Goal: Communication & Community: Answer question/provide support

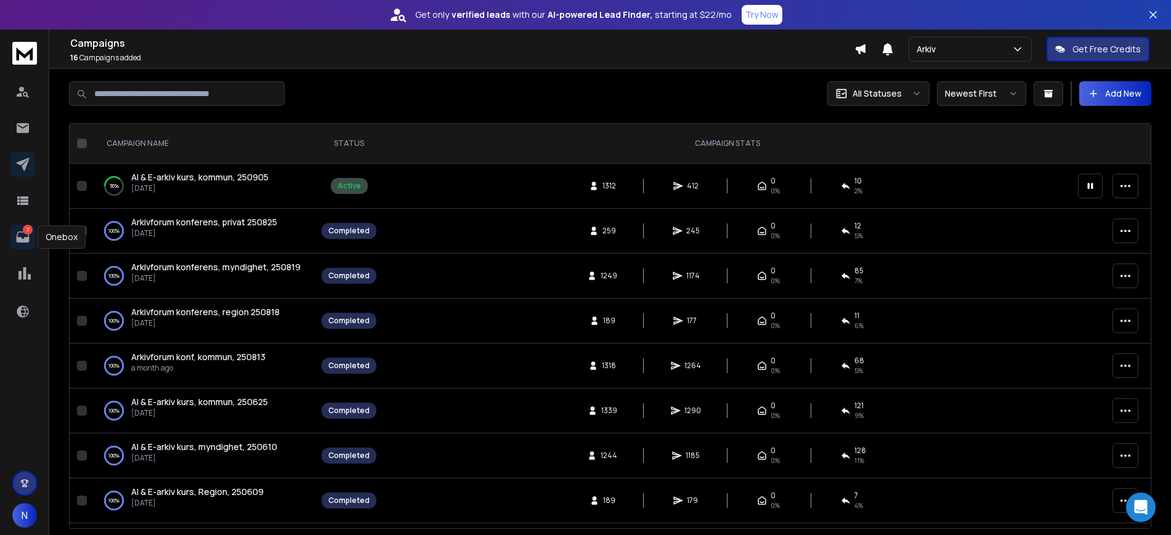
click at [23, 236] on icon at bounding box center [22, 237] width 15 height 15
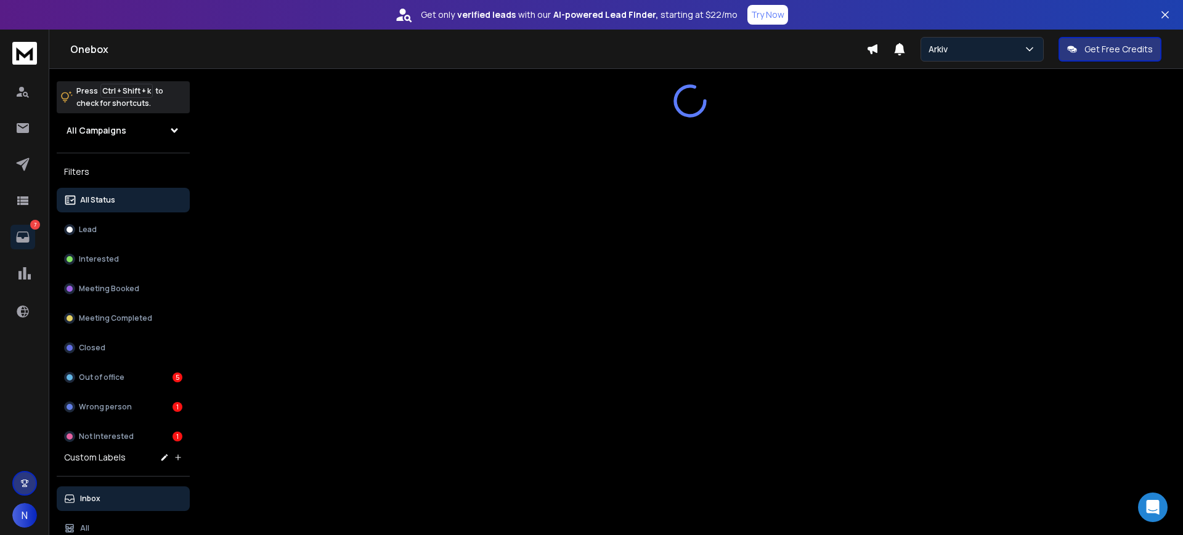
click at [953, 55] on button "Arkiv" at bounding box center [981, 49] width 123 height 25
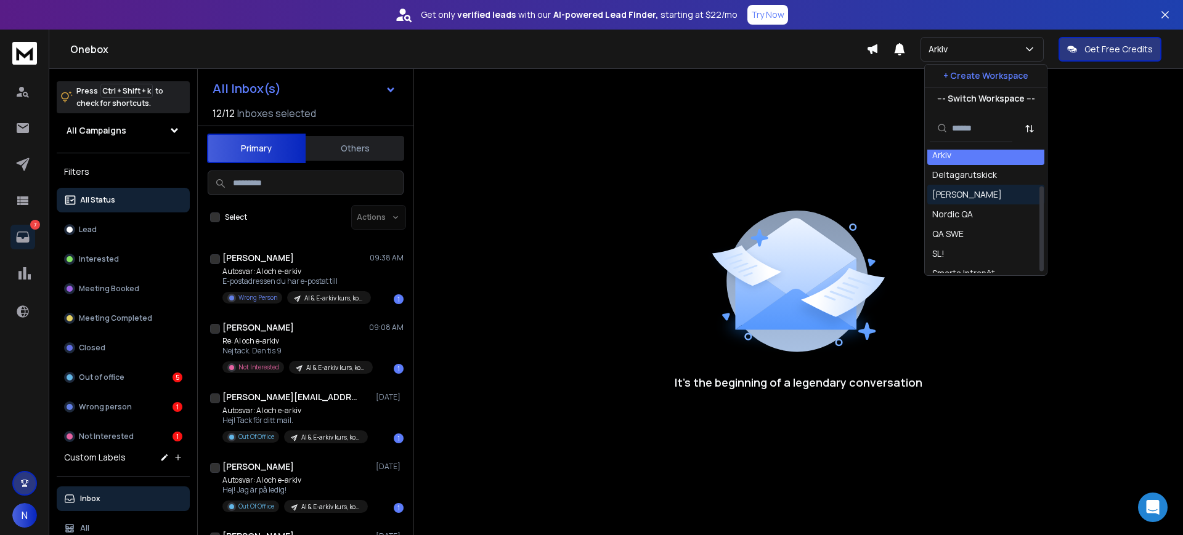
scroll to position [54, 0]
click at [962, 166] on div "Deltagarutskick" at bounding box center [964, 164] width 65 height 12
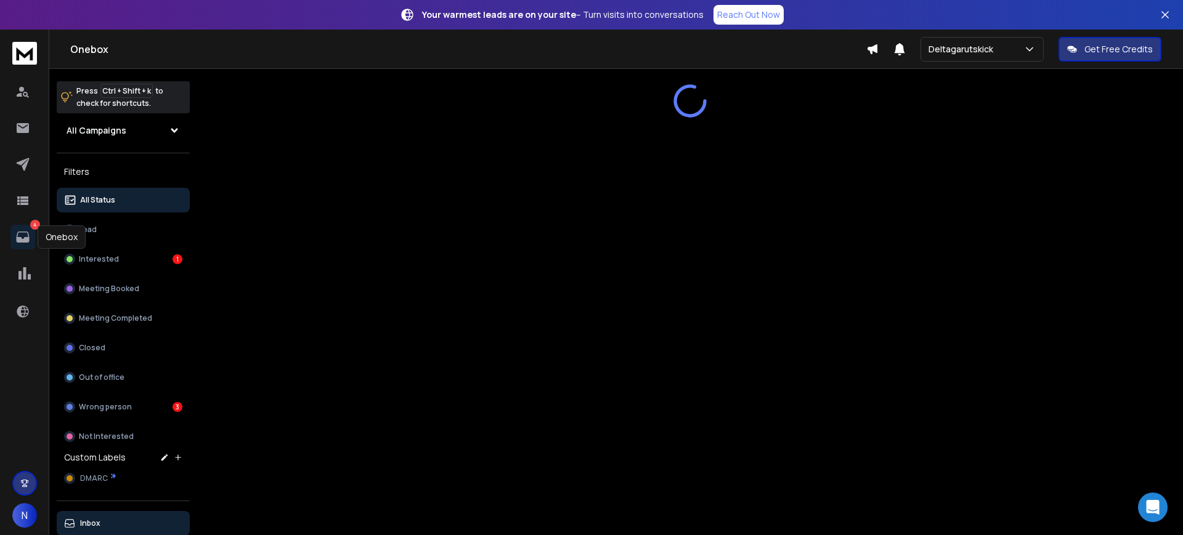
click at [22, 238] on icon at bounding box center [22, 237] width 15 height 15
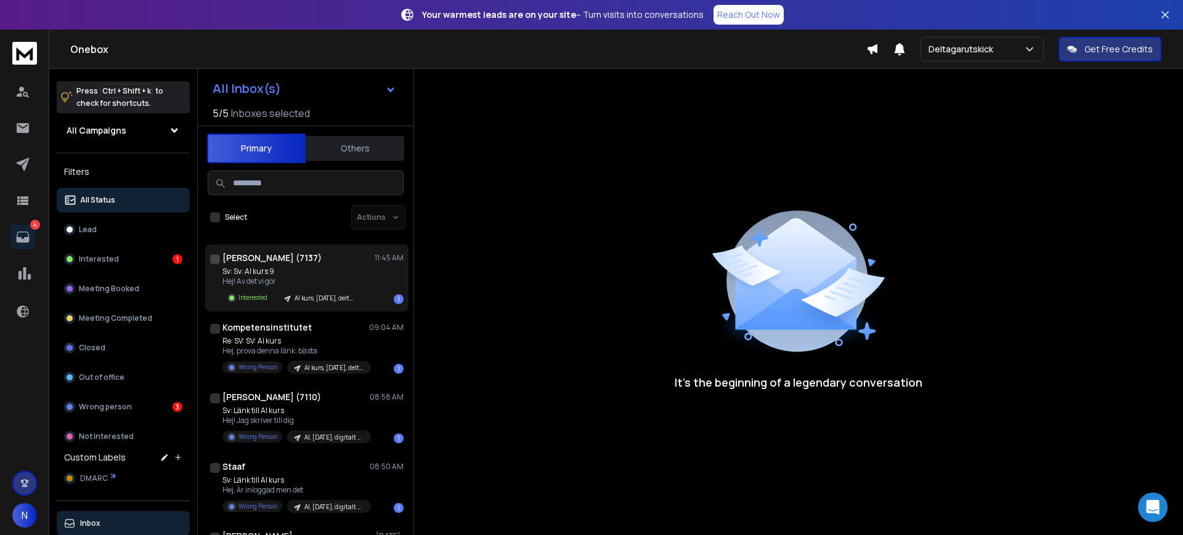
click at [273, 265] on div "[PERSON_NAME] (7137) 11:45 AM Sv: Sv: AI kurs 9 Hej! Av det vi gör Interested A…" at bounding box center [312, 278] width 181 height 52
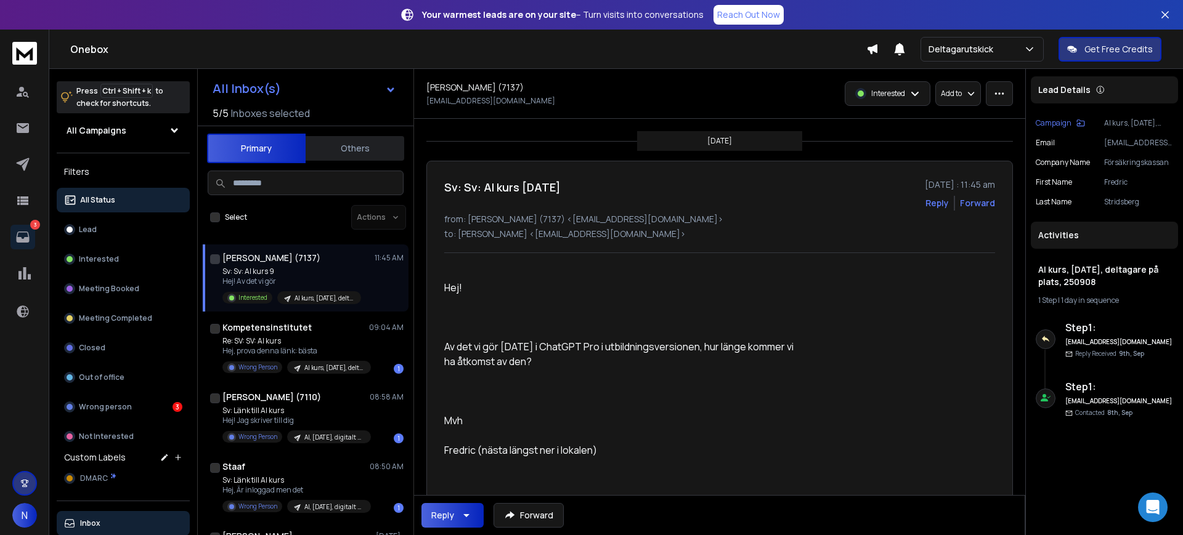
click at [441, 517] on div "Reply" at bounding box center [442, 515] width 23 height 12
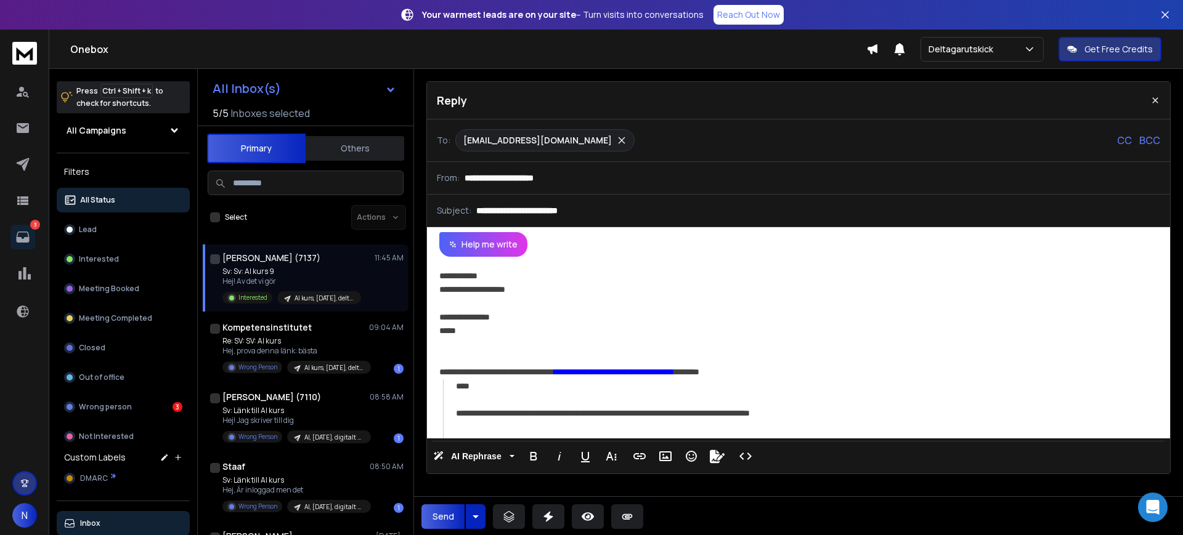
click at [440, 518] on button "Send" at bounding box center [442, 516] width 43 height 25
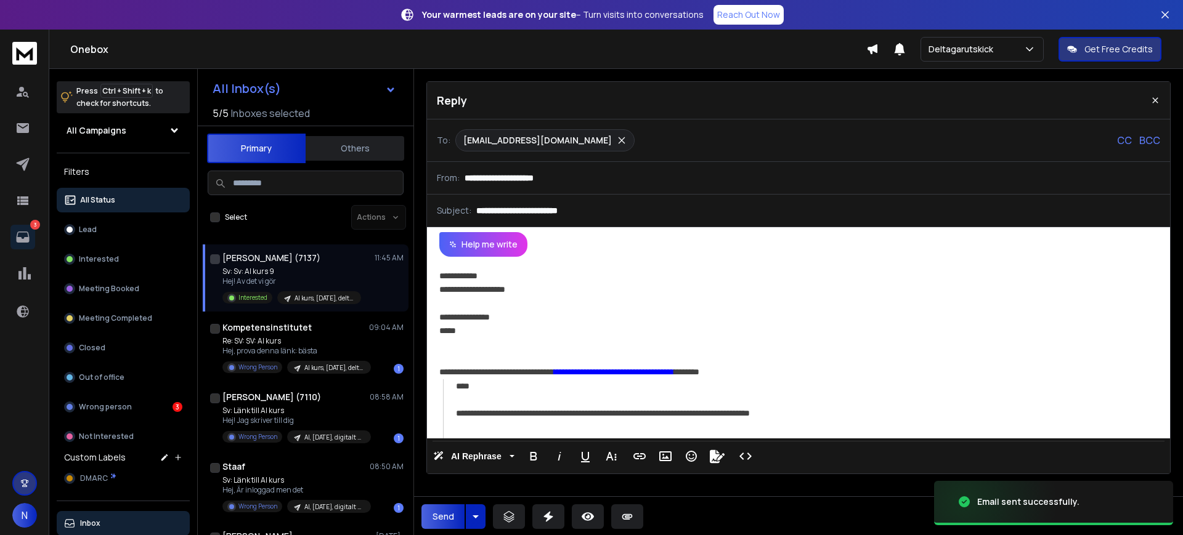
click at [281, 260] on h1 "[PERSON_NAME] (7137)" at bounding box center [271, 258] width 98 height 12
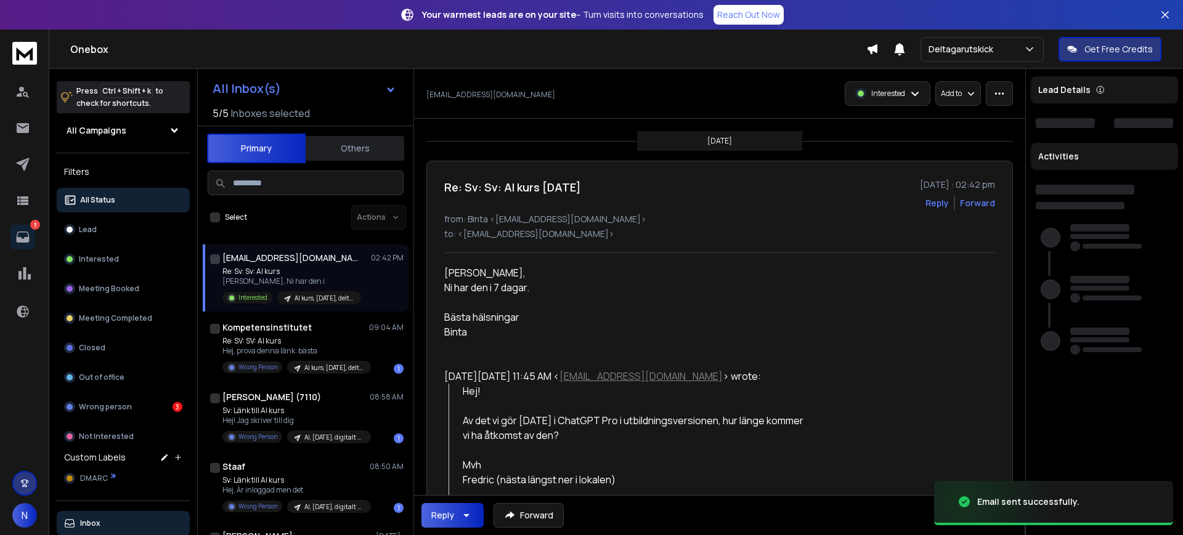
click at [281, 260] on h1 "[EMAIL_ADDRESS][DOMAIN_NAME]" at bounding box center [290, 258] width 136 height 12
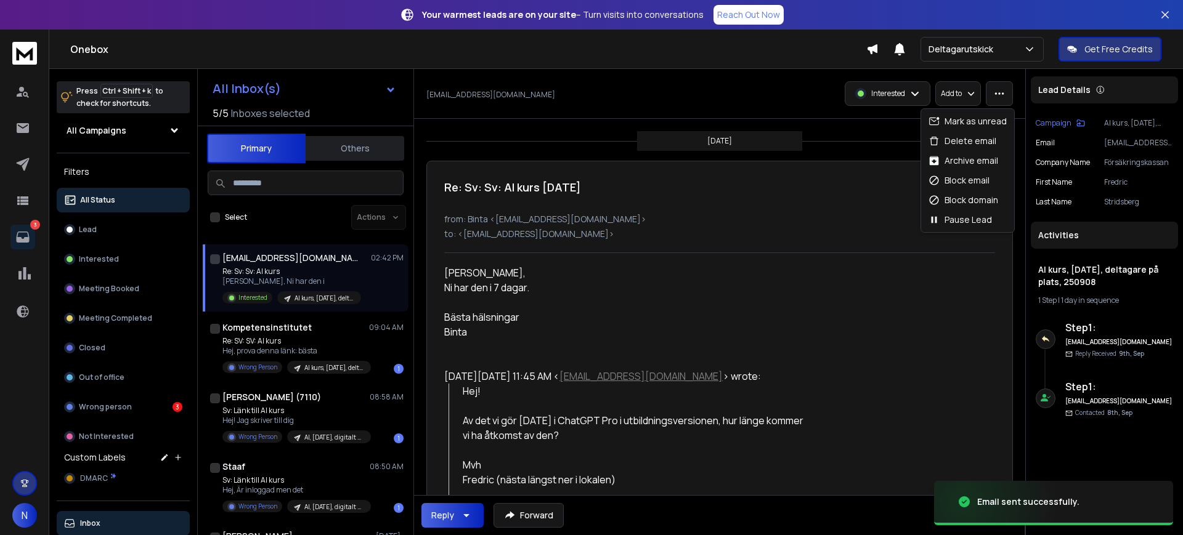
click at [1005, 95] on button "button" at bounding box center [999, 93] width 27 height 25
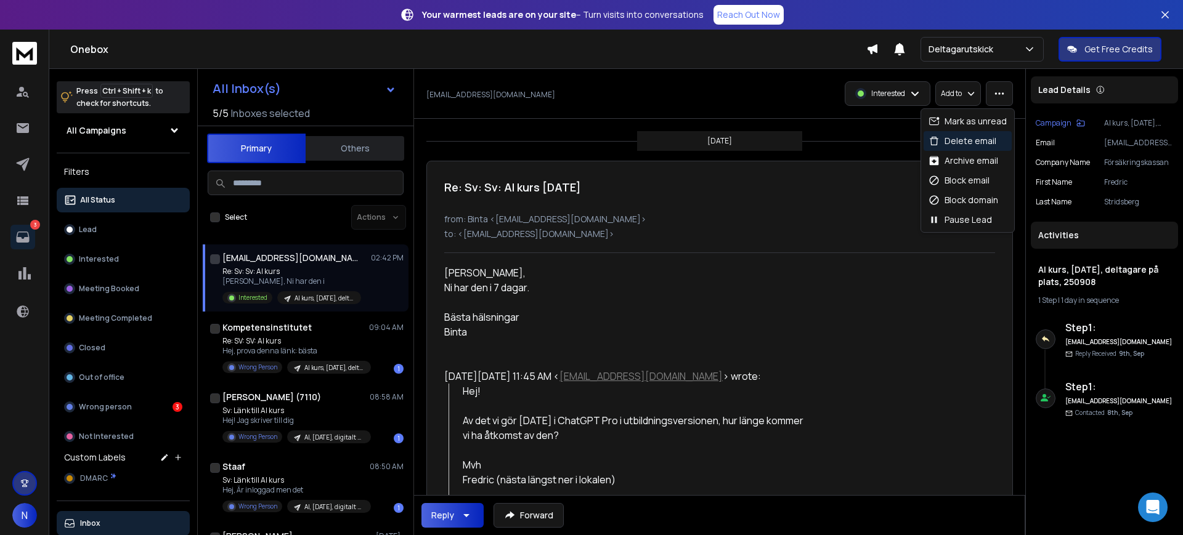
click at [966, 135] on div "Delete email" at bounding box center [962, 141] width 68 height 12
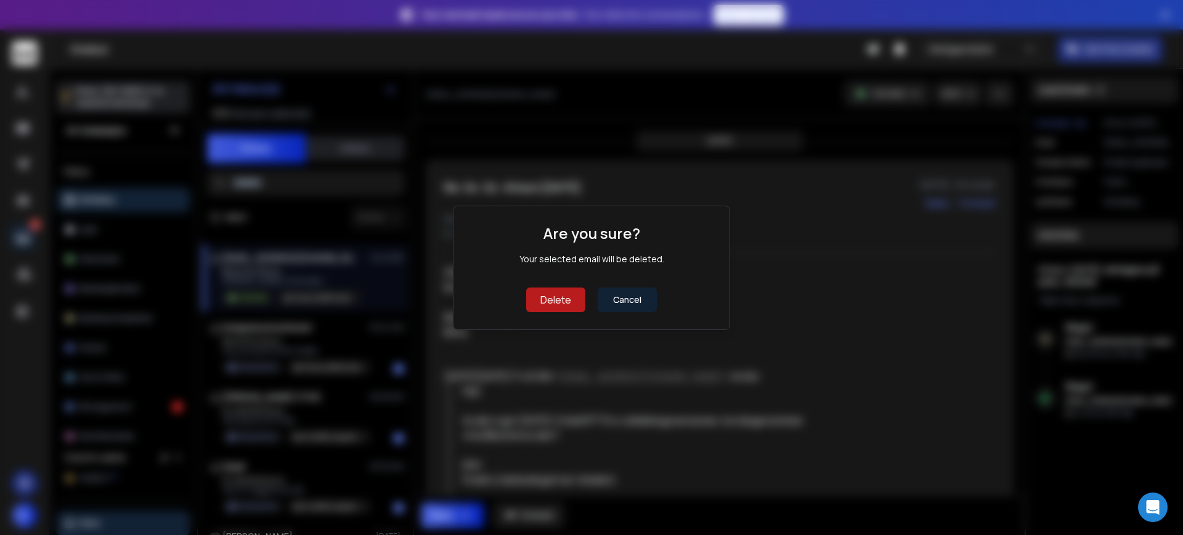
click at [547, 303] on button "Delete" at bounding box center [555, 300] width 59 height 25
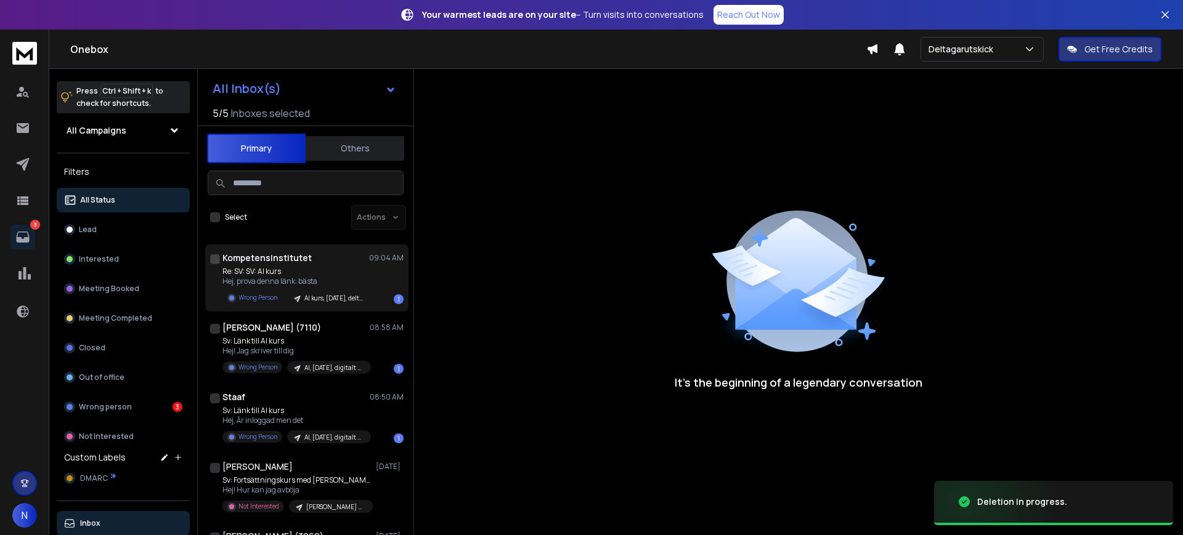
click at [320, 267] on p "Re: SV: SV: AI kurs" at bounding box center [296, 272] width 148 height 10
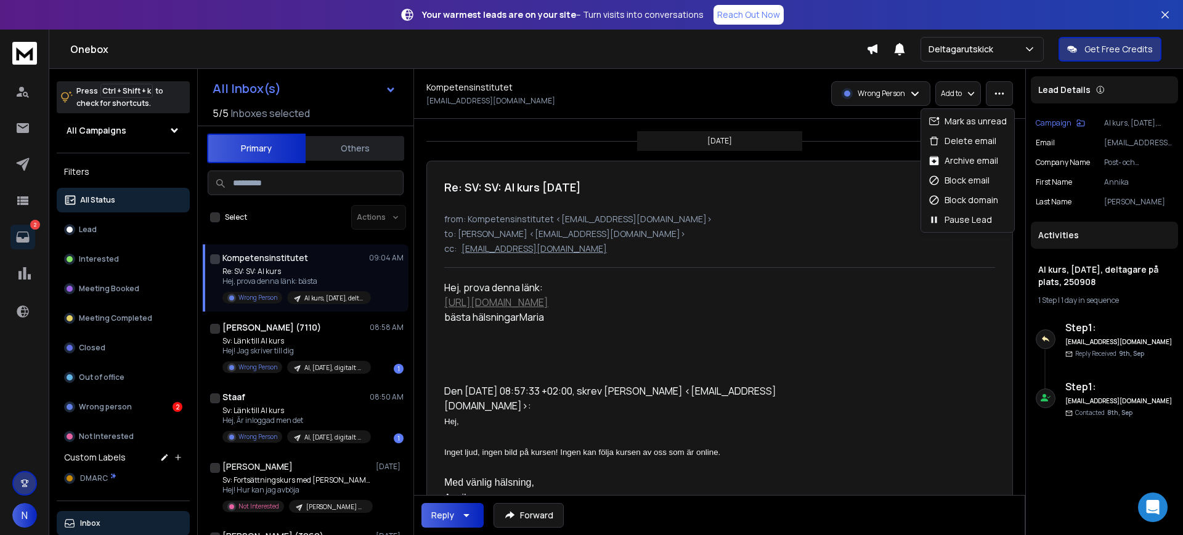
click at [994, 97] on icon "button" at bounding box center [999, 93] width 11 height 11
click at [978, 142] on div "Delete email" at bounding box center [962, 141] width 68 height 12
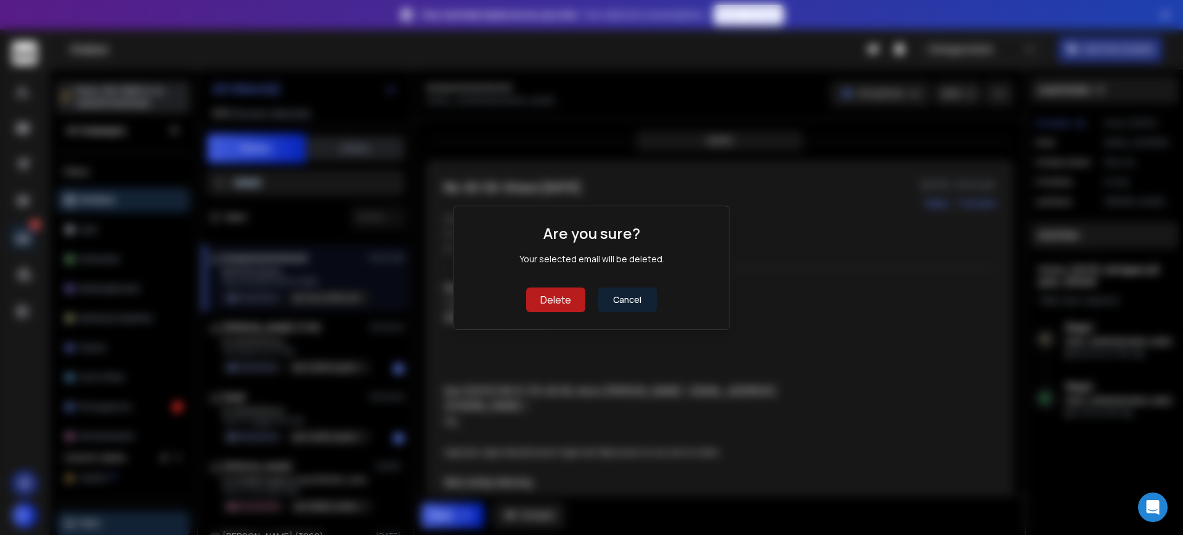
click at [549, 302] on button "Delete" at bounding box center [555, 300] width 59 height 25
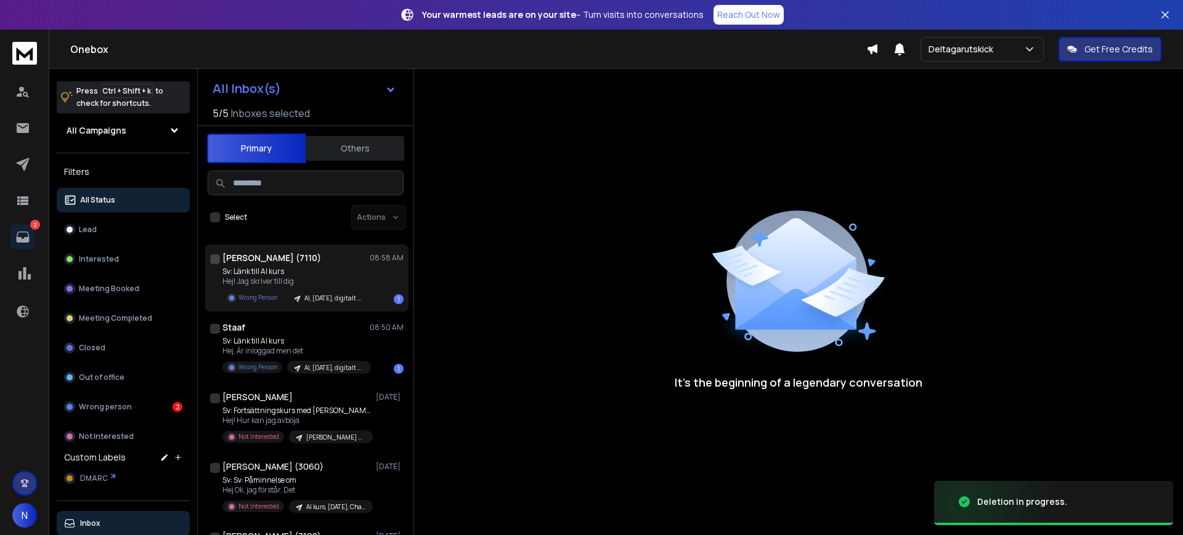
click at [312, 264] on div "[PERSON_NAME] (7110) 08:58 AM Sv: Länk till AI kurs Hej! Jag skriver till dig W…" at bounding box center [312, 278] width 181 height 52
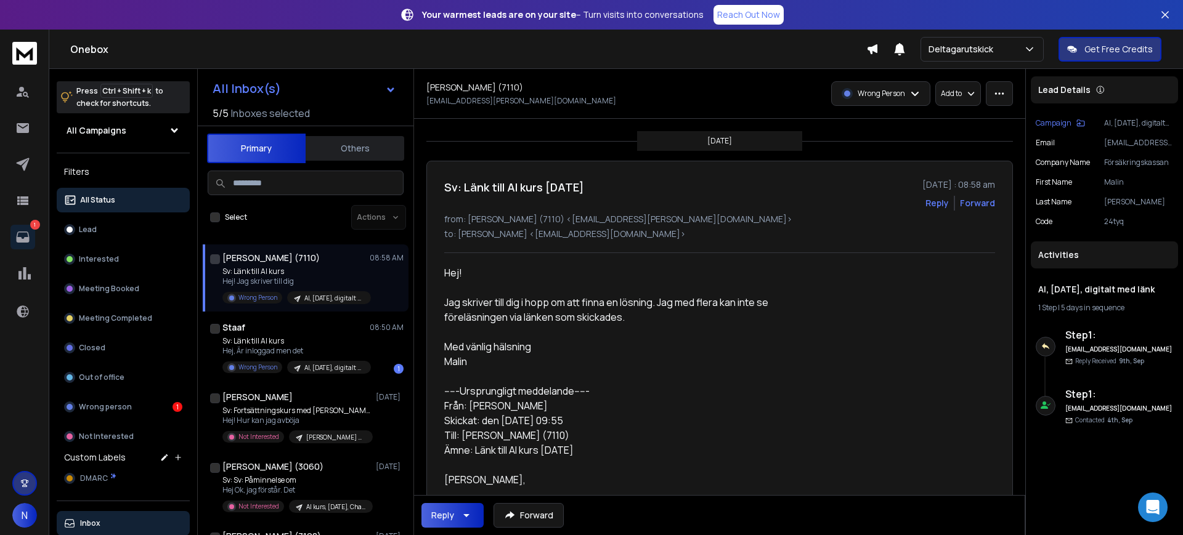
click at [994, 91] on icon "button" at bounding box center [999, 93] width 11 height 11
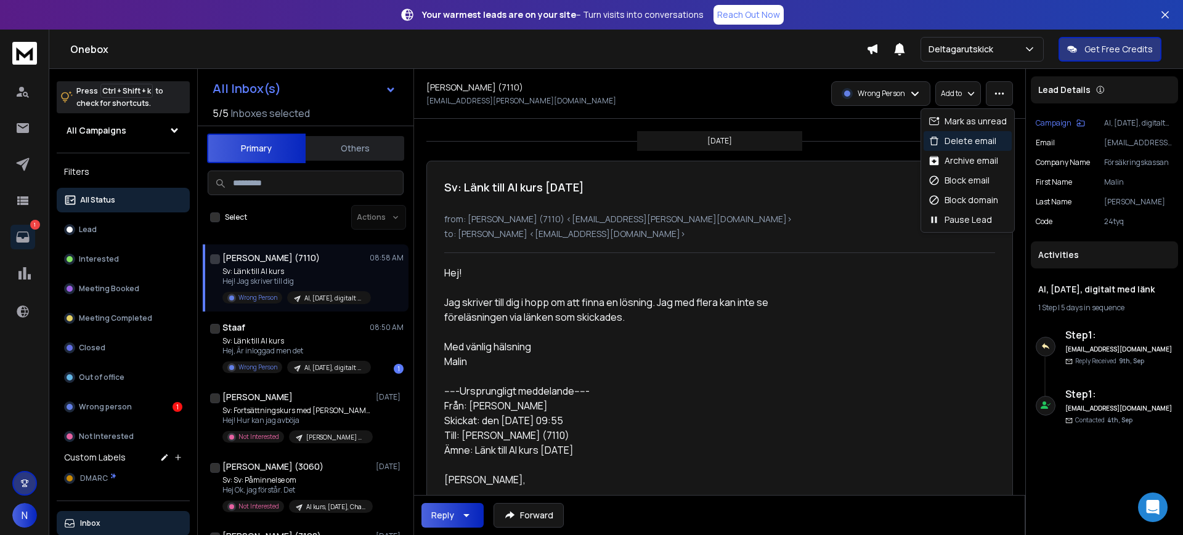
click at [977, 137] on div "Delete email" at bounding box center [962, 141] width 68 height 12
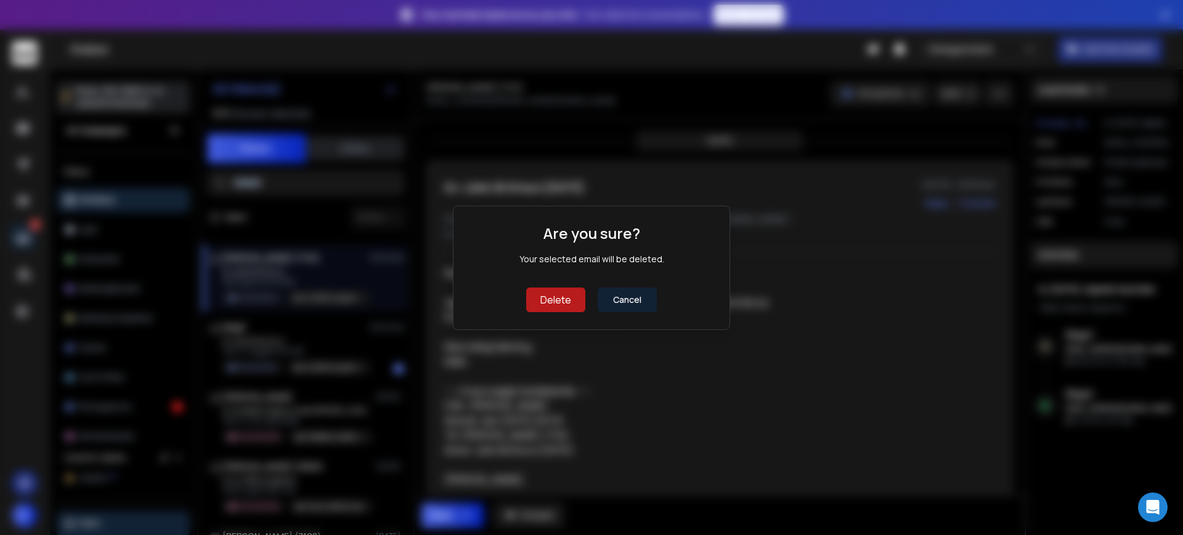
click at [559, 301] on button "Delete" at bounding box center [555, 300] width 59 height 25
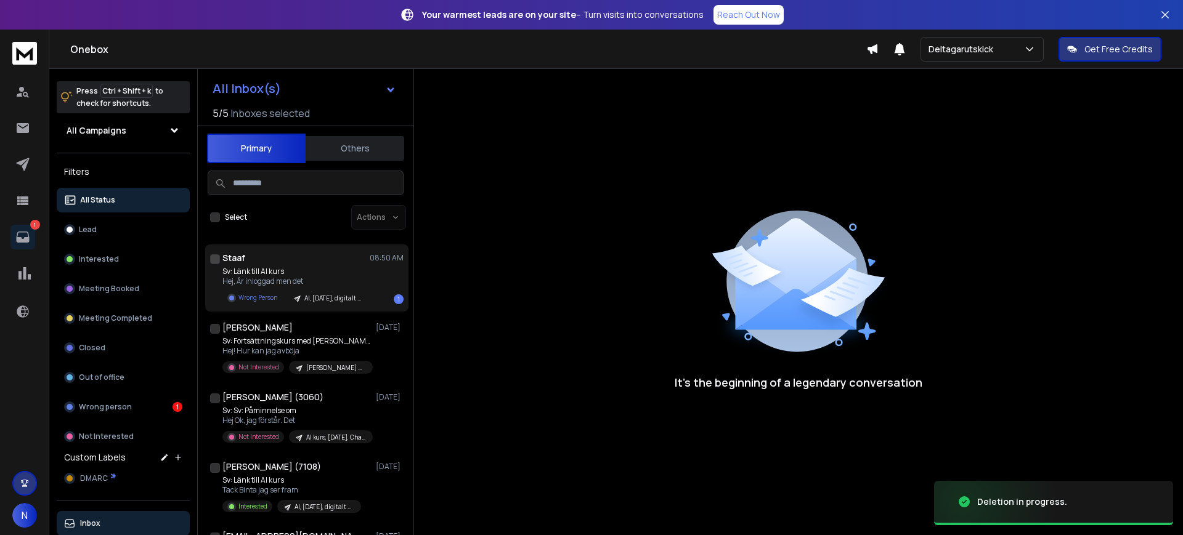
click at [301, 263] on div "Staaf 08:50 AM" at bounding box center [312, 258] width 181 height 12
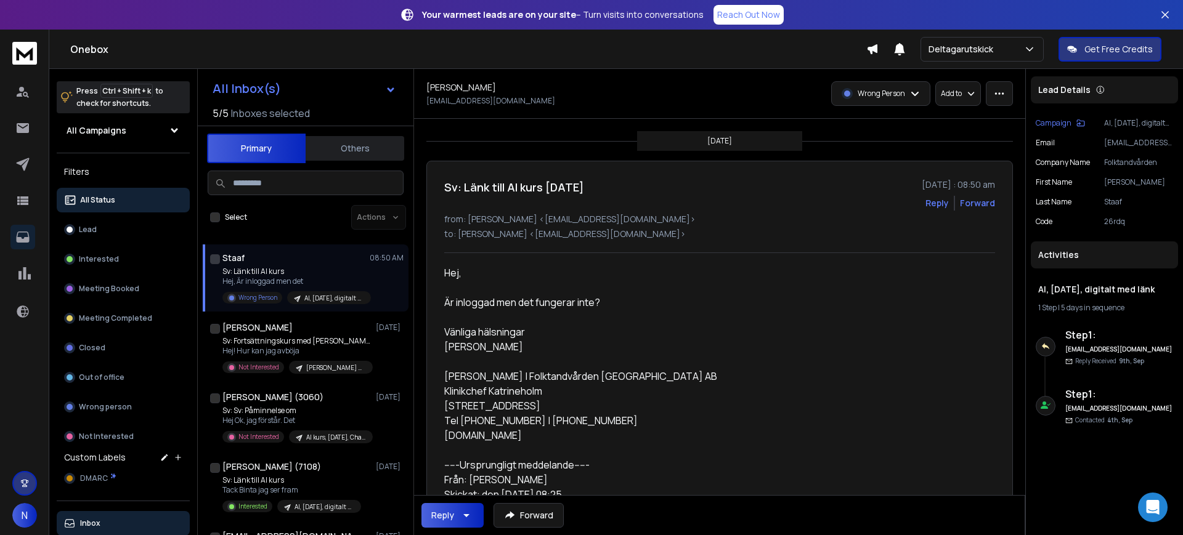
click at [995, 95] on icon "button" at bounding box center [999, 93] width 11 height 11
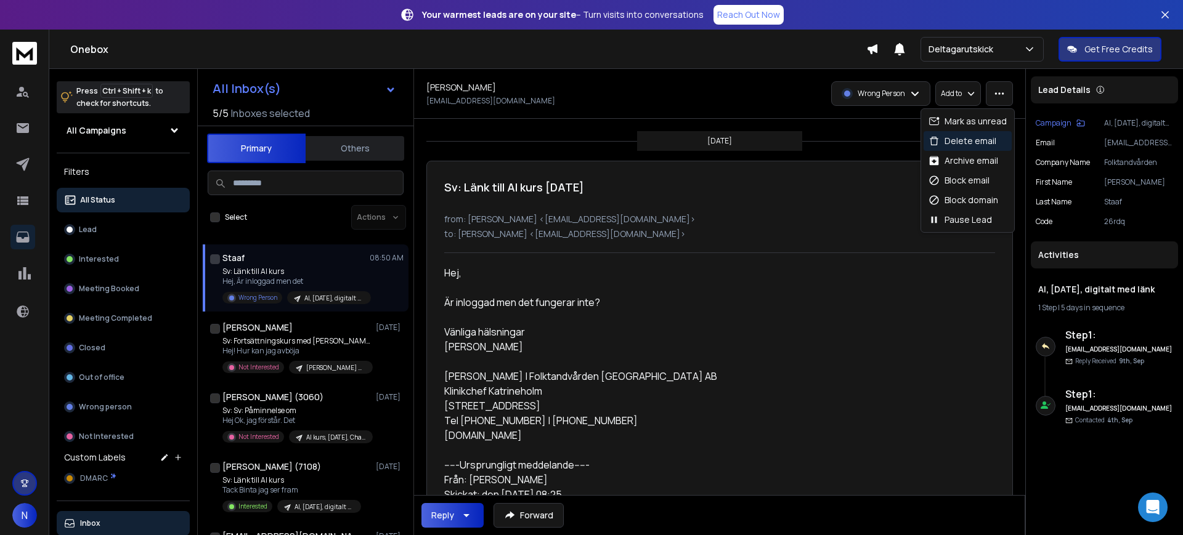
click at [980, 136] on div "Delete email" at bounding box center [962, 141] width 68 height 12
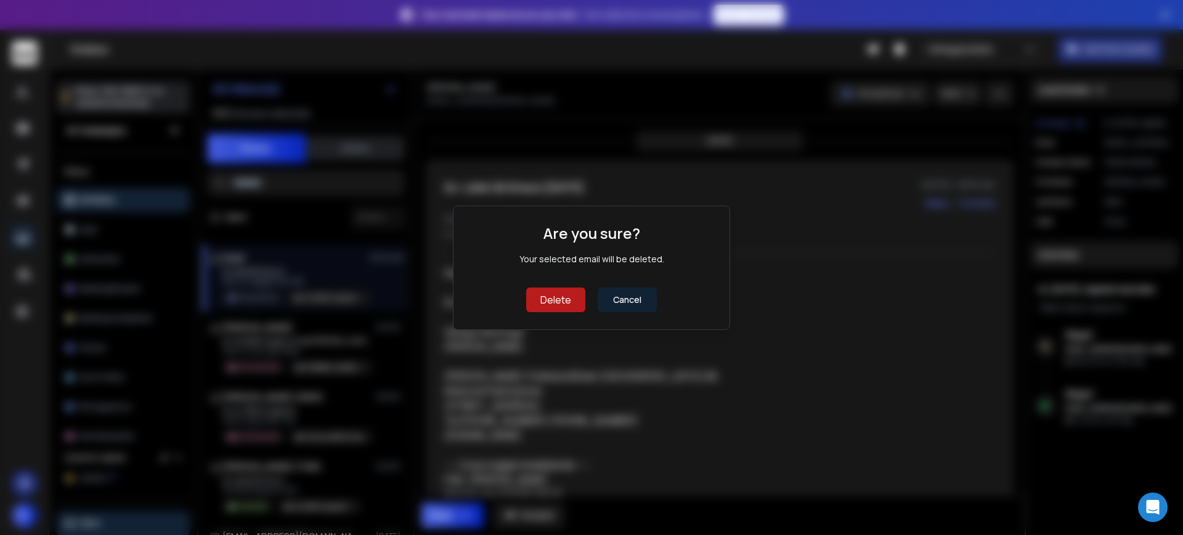
click at [564, 302] on button "Delete" at bounding box center [555, 300] width 59 height 25
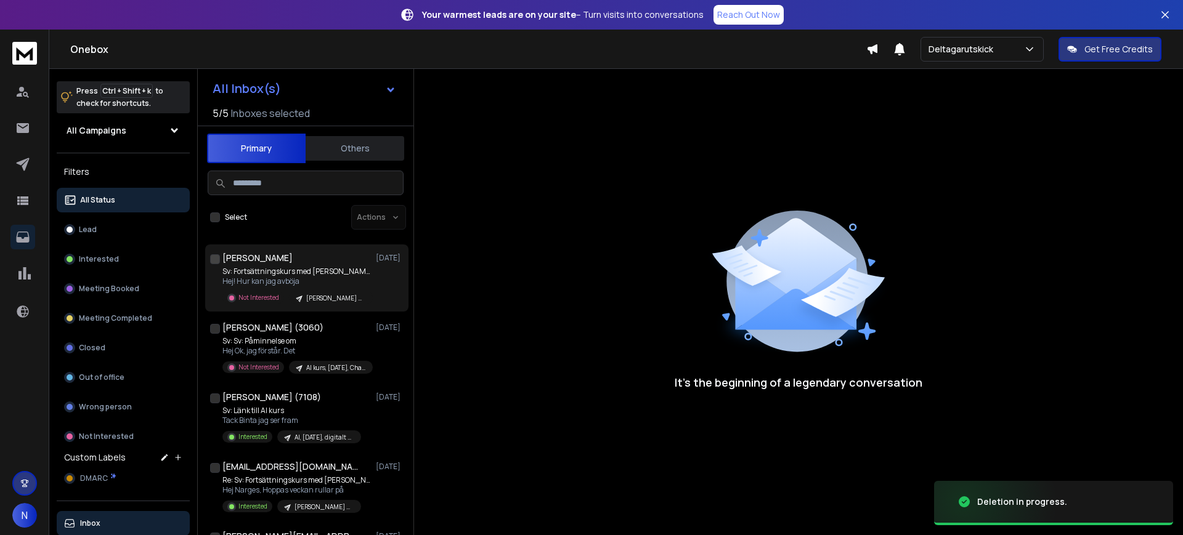
click at [314, 274] on p "Sv: Fortsättningskurs med [PERSON_NAME]" at bounding box center [296, 272] width 148 height 10
